Goal: Navigation & Orientation: Find specific page/section

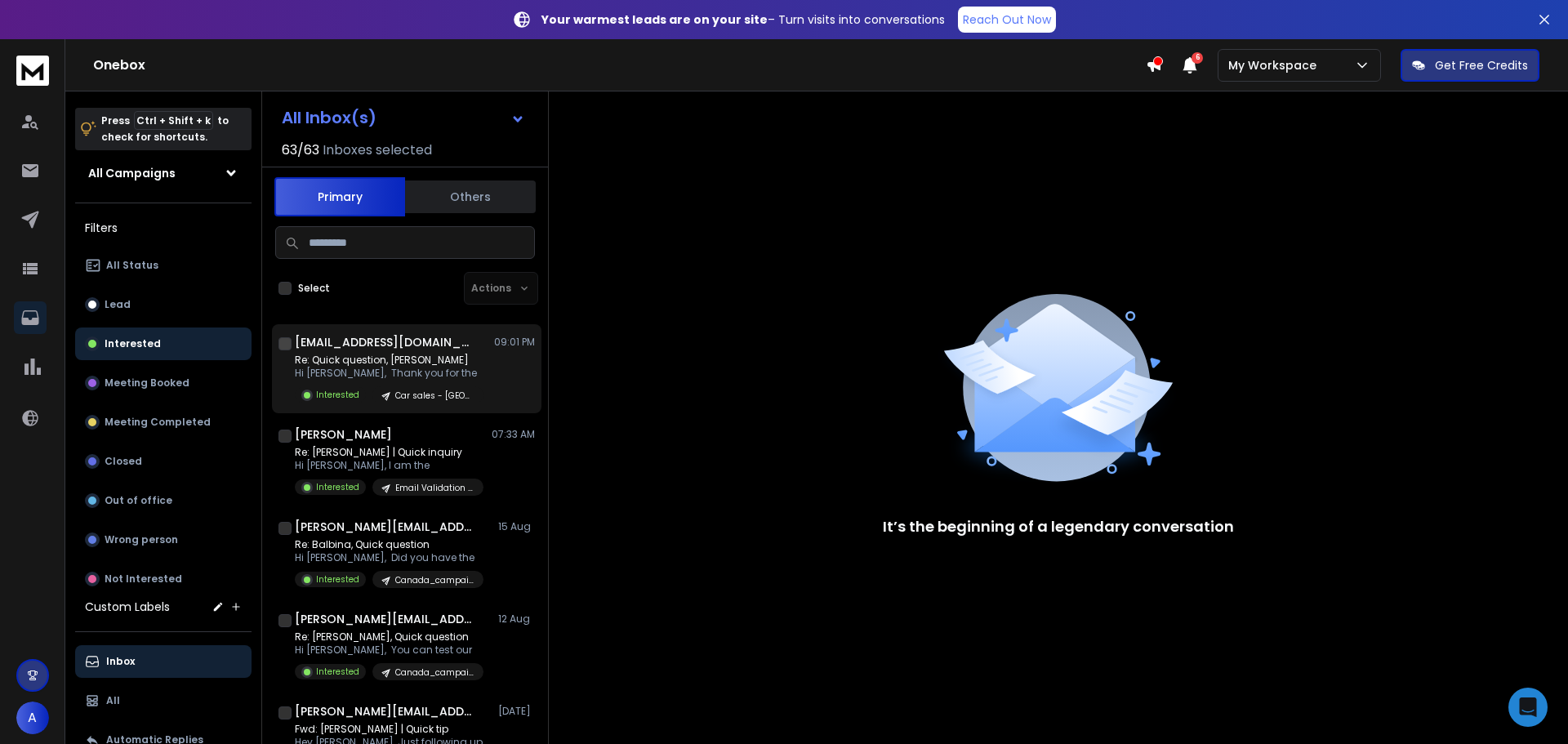
click at [393, 338] on h1 "viktoriia.vandeven@auto1.com +2" at bounding box center [384, 342] width 179 height 16
